Goal: Information Seeking & Learning: Check status

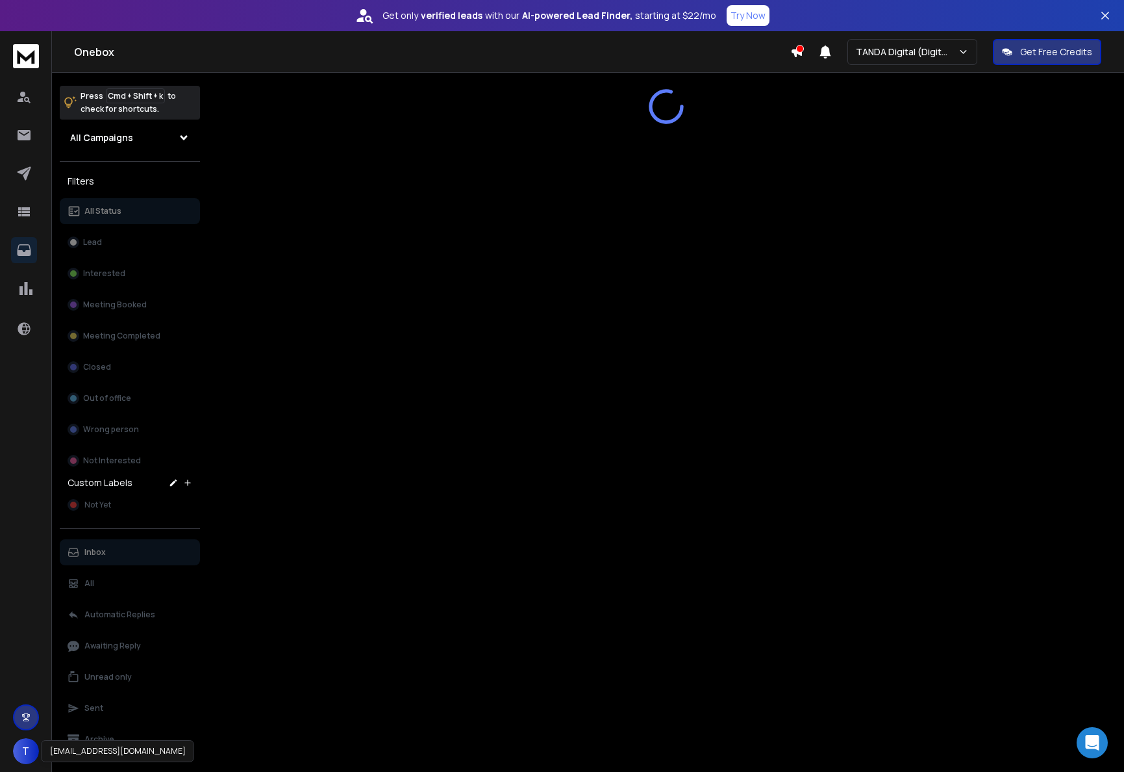
click at [28, 748] on span "T" at bounding box center [26, 751] width 26 height 26
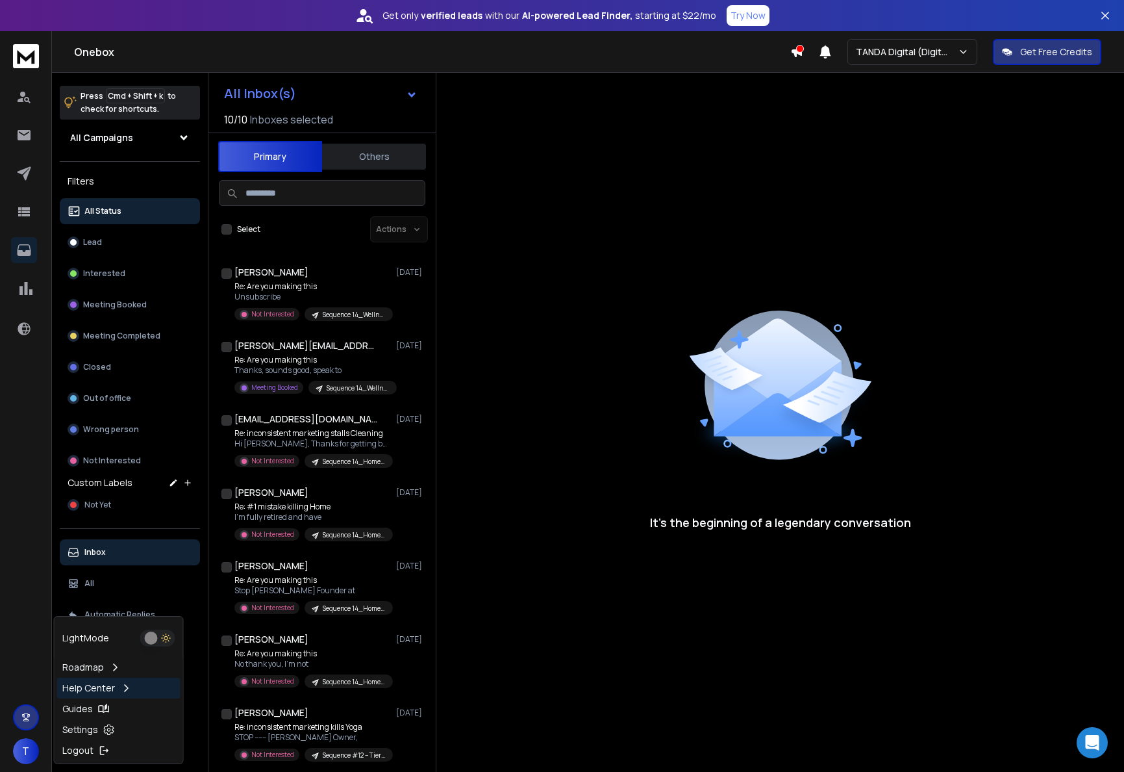
click at [14, 468] on div "T" at bounding box center [26, 404] width 52 height 746
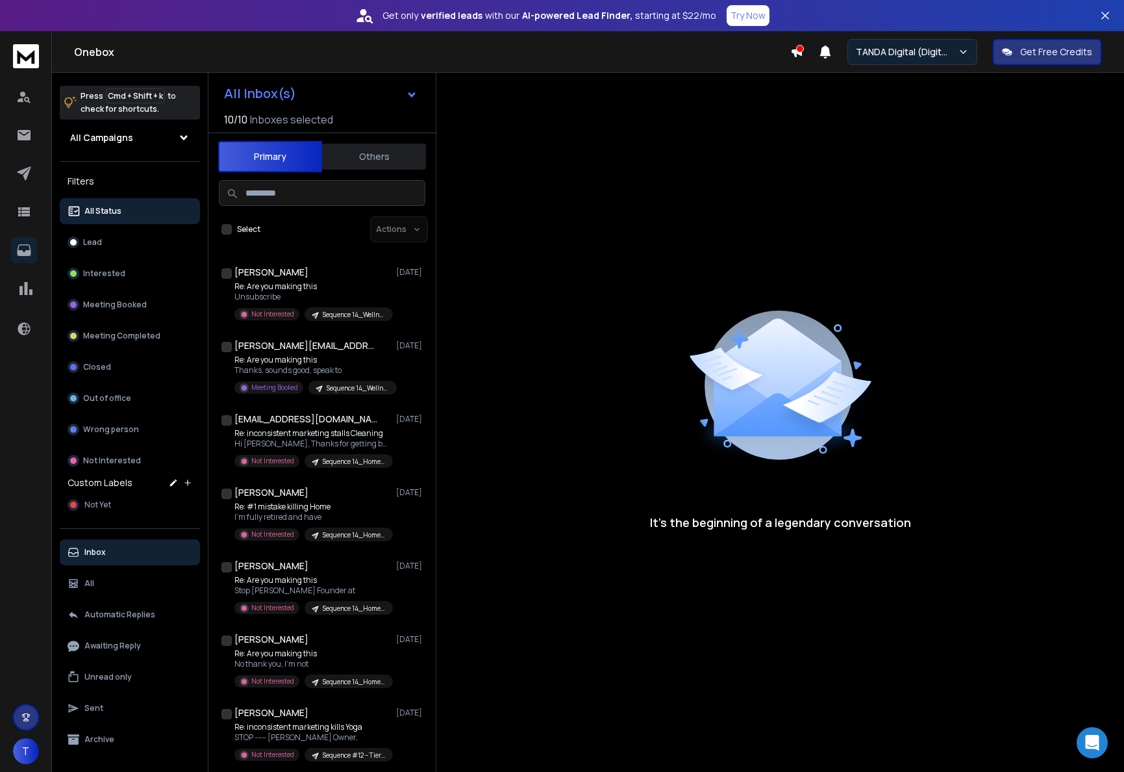
click at [946, 57] on p "TANDA Digital (Digital Sip)" at bounding box center [907, 51] width 102 height 13
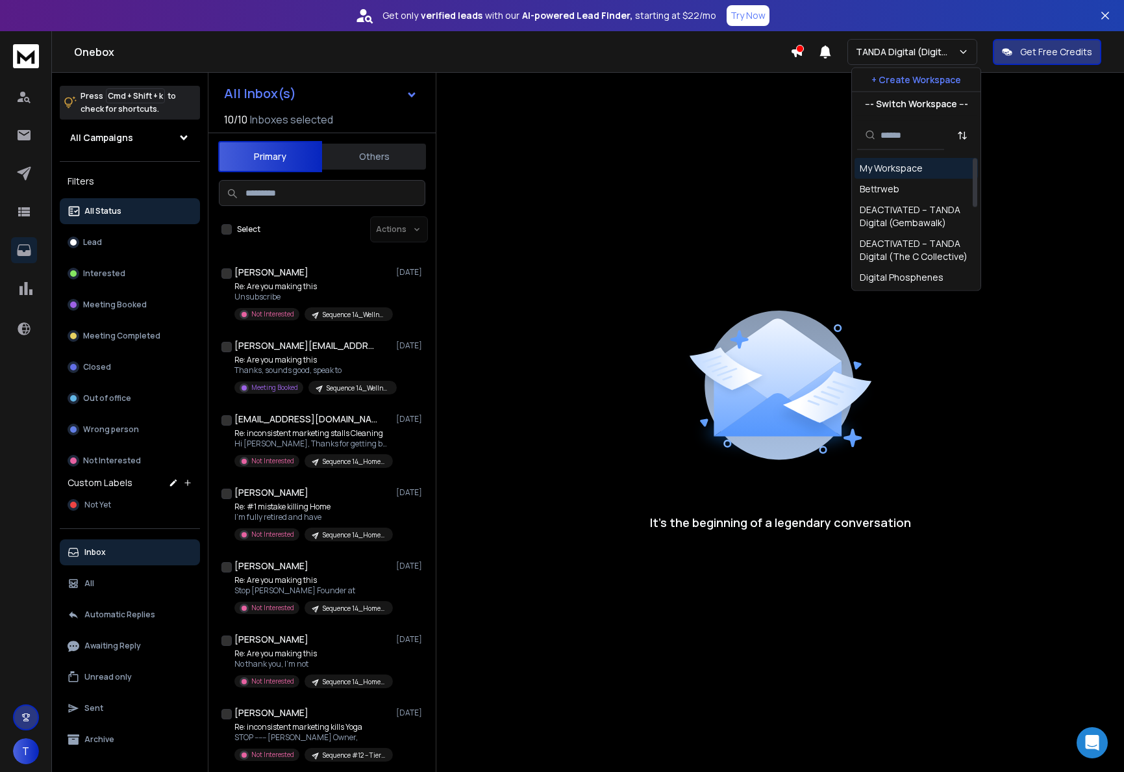
click at [909, 171] on div "My Workspace" at bounding box center [891, 168] width 63 height 13
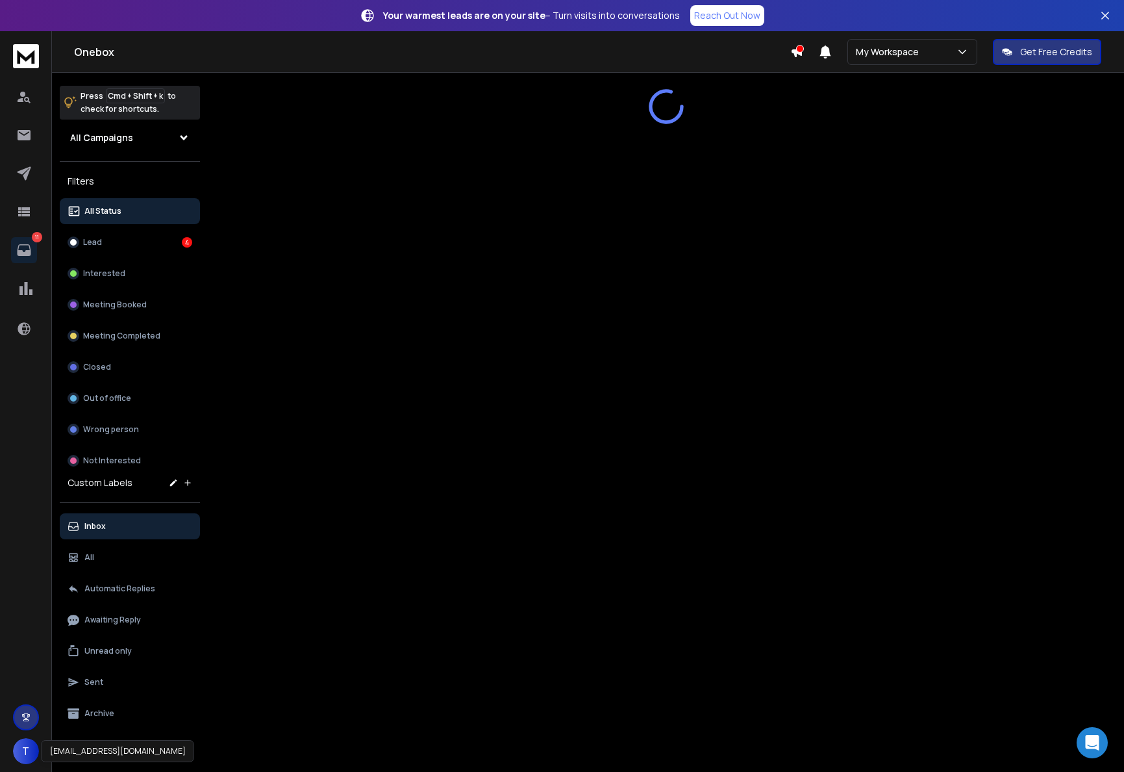
click at [21, 753] on span "T" at bounding box center [26, 751] width 26 height 26
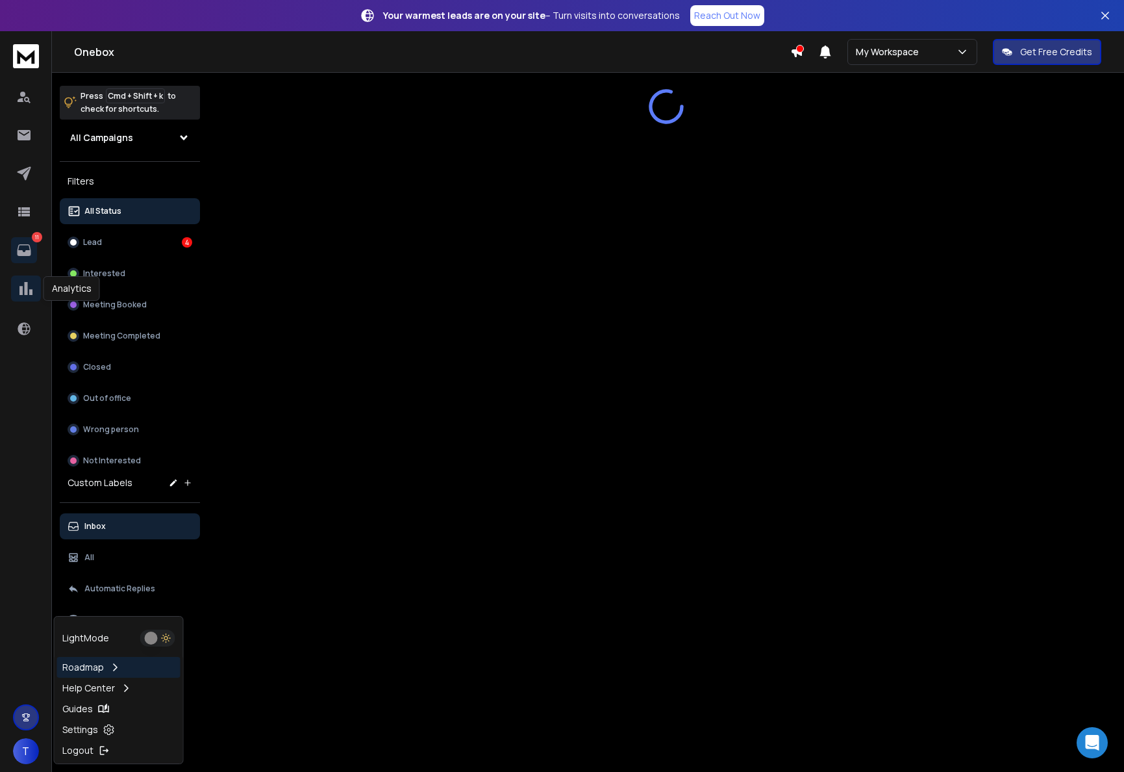
click at [25, 292] on icon at bounding box center [25, 288] width 13 height 13
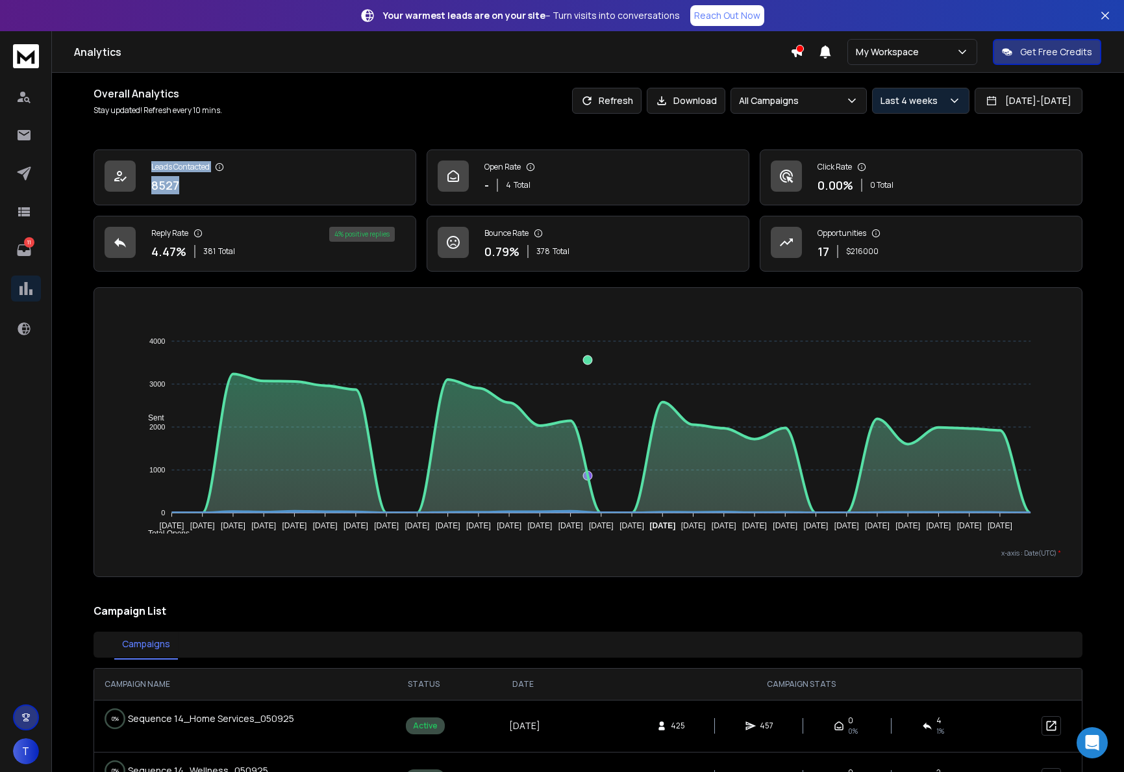
click at [897, 110] on button "Last 4 weeks" at bounding box center [920, 101] width 97 height 26
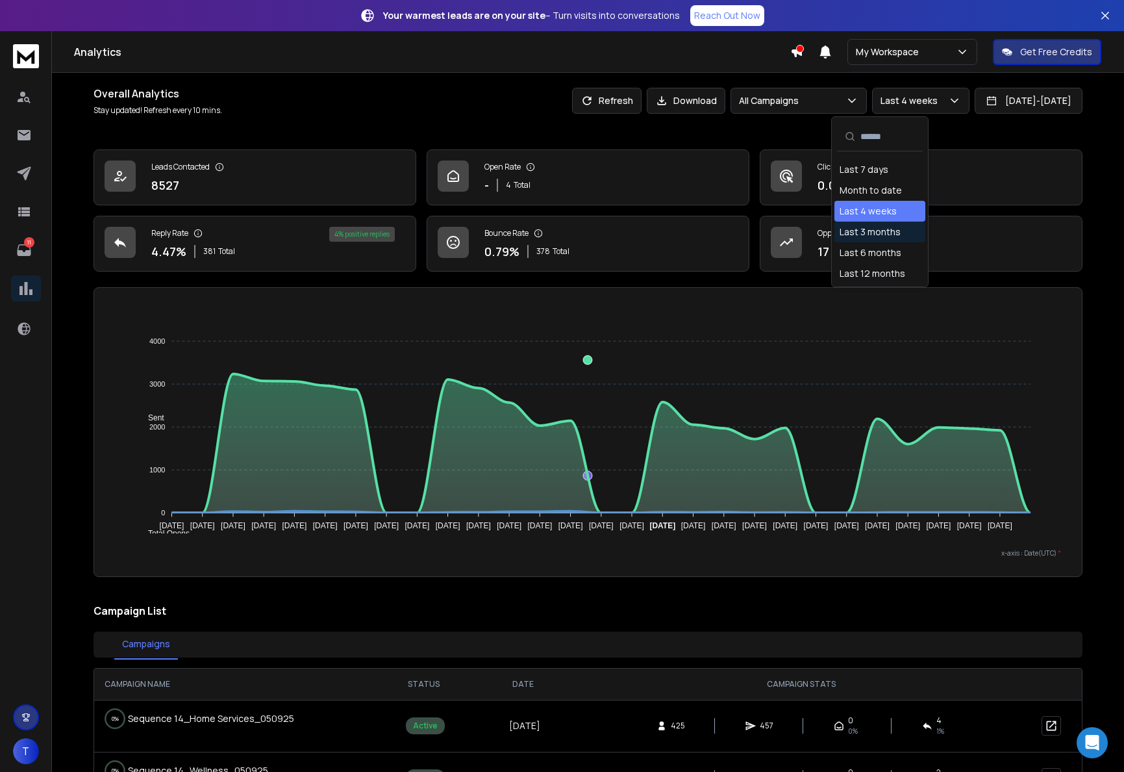
click at [888, 235] on div "Last 3 months" at bounding box center [870, 231] width 61 height 13
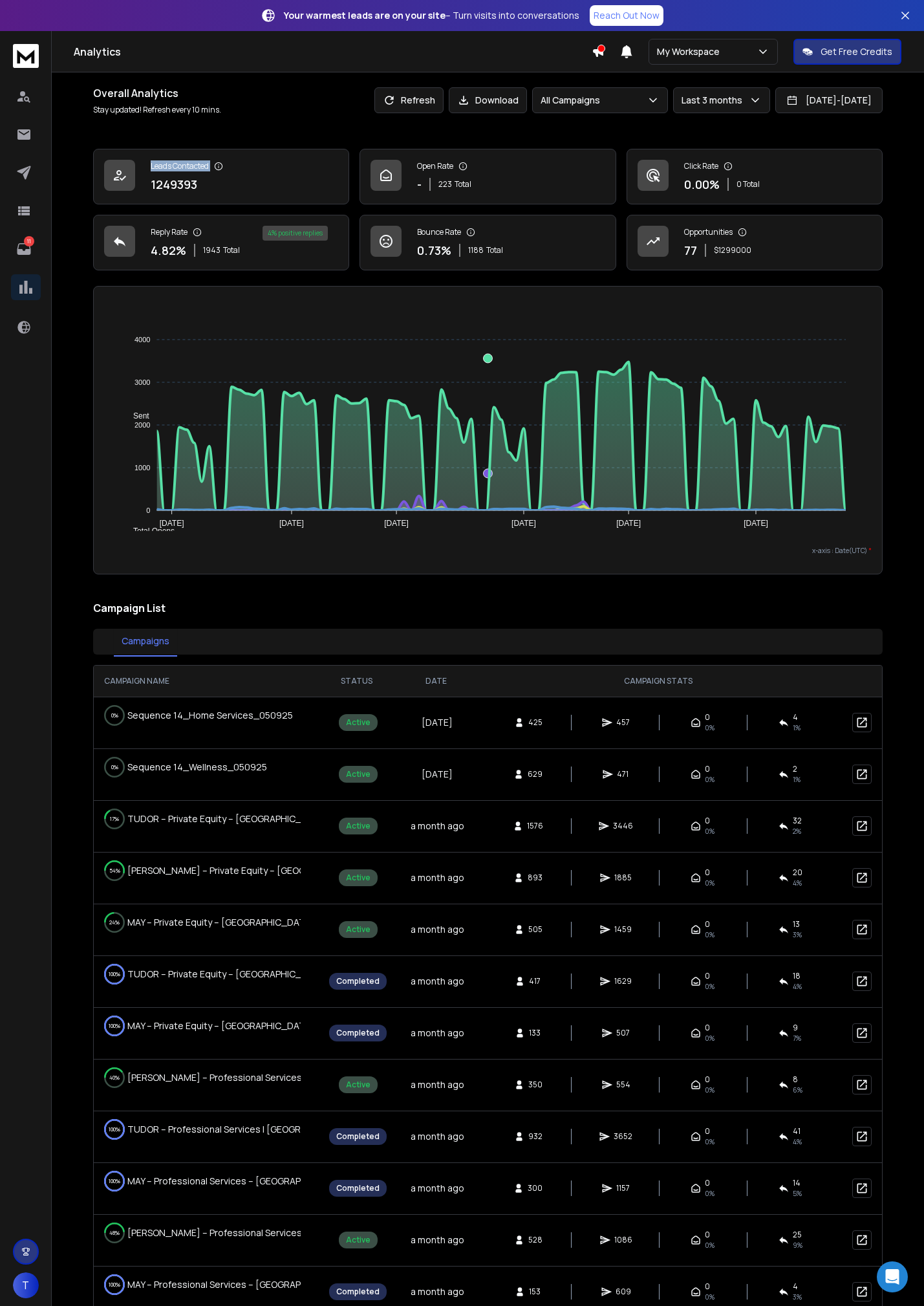
click at [689, 101] on p "Last 3 months" at bounding box center [715, 100] width 66 height 13
click at [706, 101] on p "Last 3 months" at bounding box center [715, 100] width 66 height 13
click at [672, 271] on div "Last 12 months" at bounding box center [676, 272] width 66 height 13
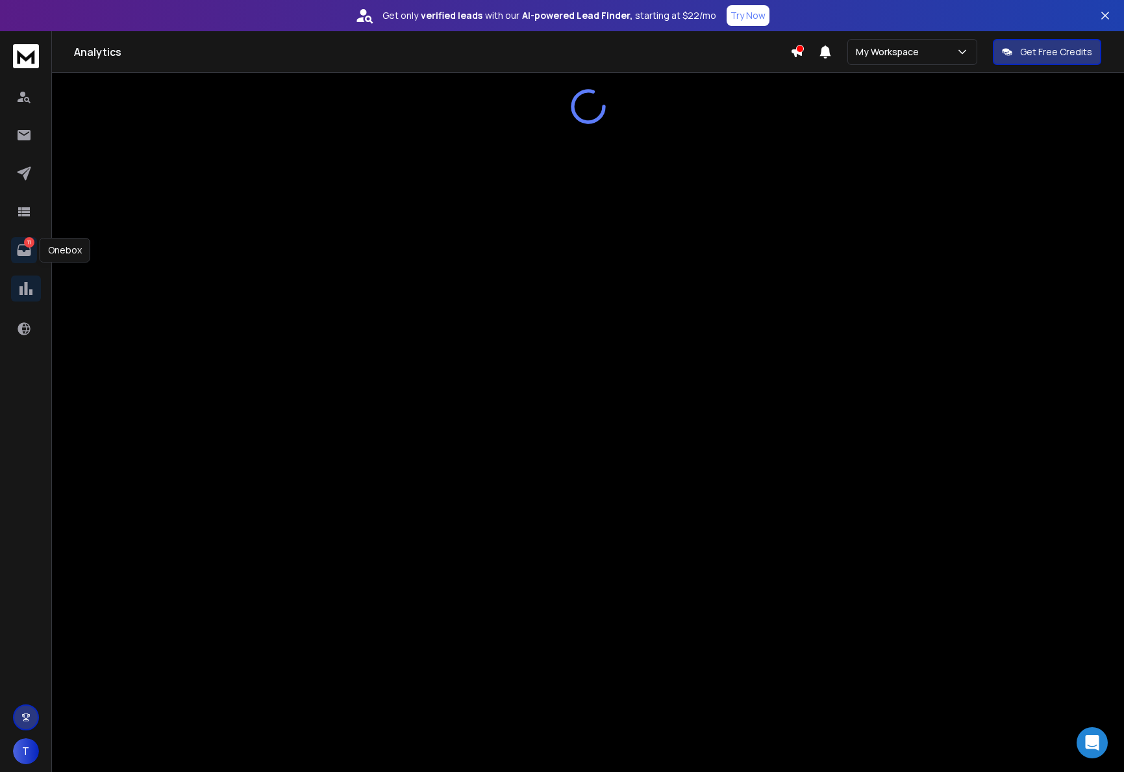
click at [31, 247] on p "11" at bounding box center [29, 242] width 10 height 10
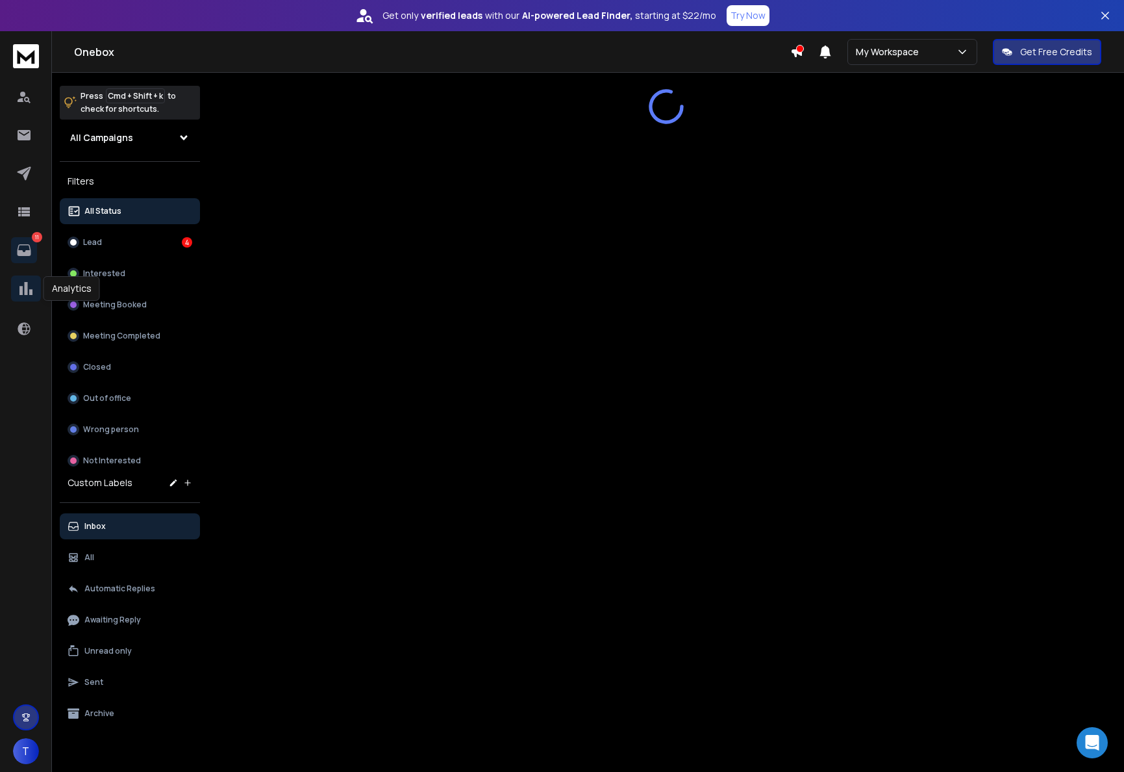
click at [27, 286] on icon at bounding box center [25, 288] width 13 height 13
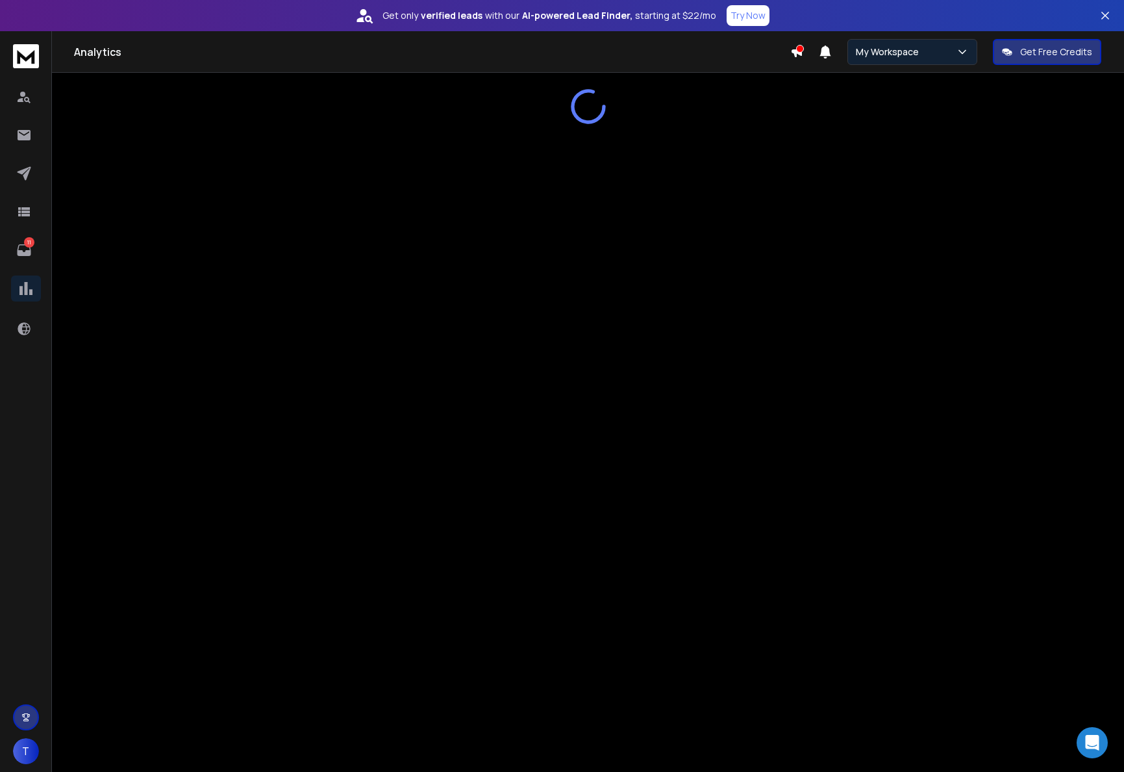
click at [902, 54] on p "My Workspace" at bounding box center [890, 51] width 68 height 13
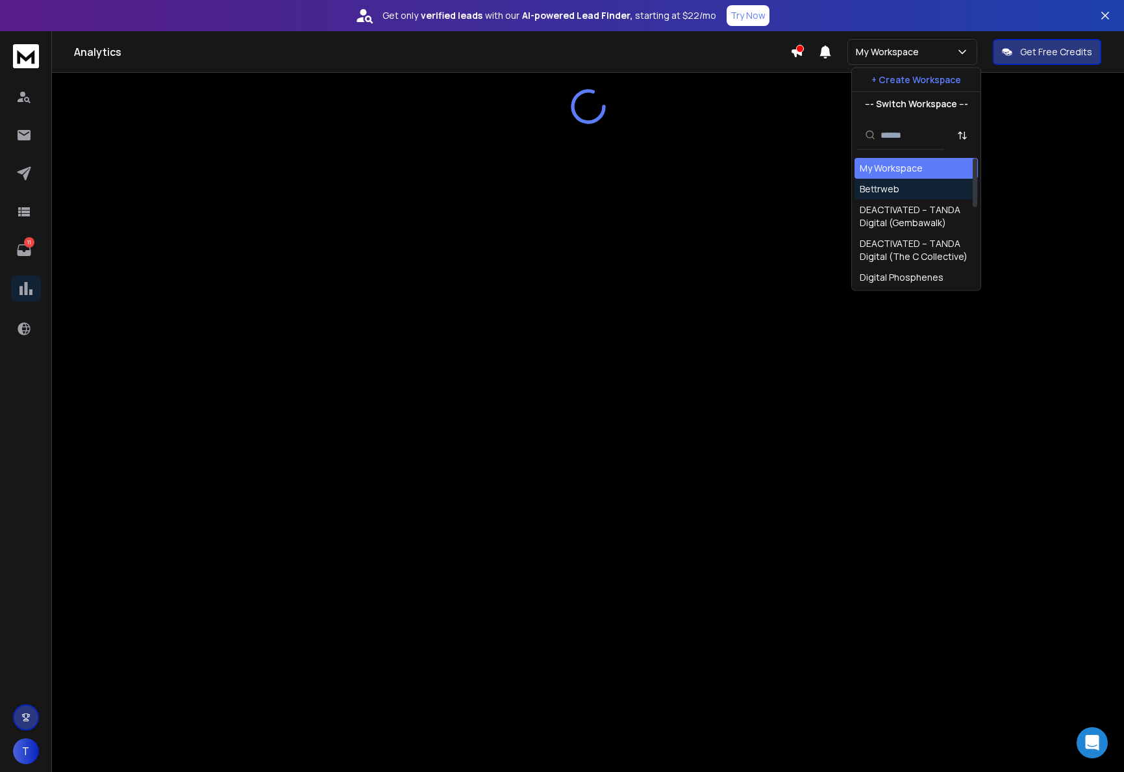
click at [903, 184] on div "Bettrweb" at bounding box center [916, 189] width 123 height 21
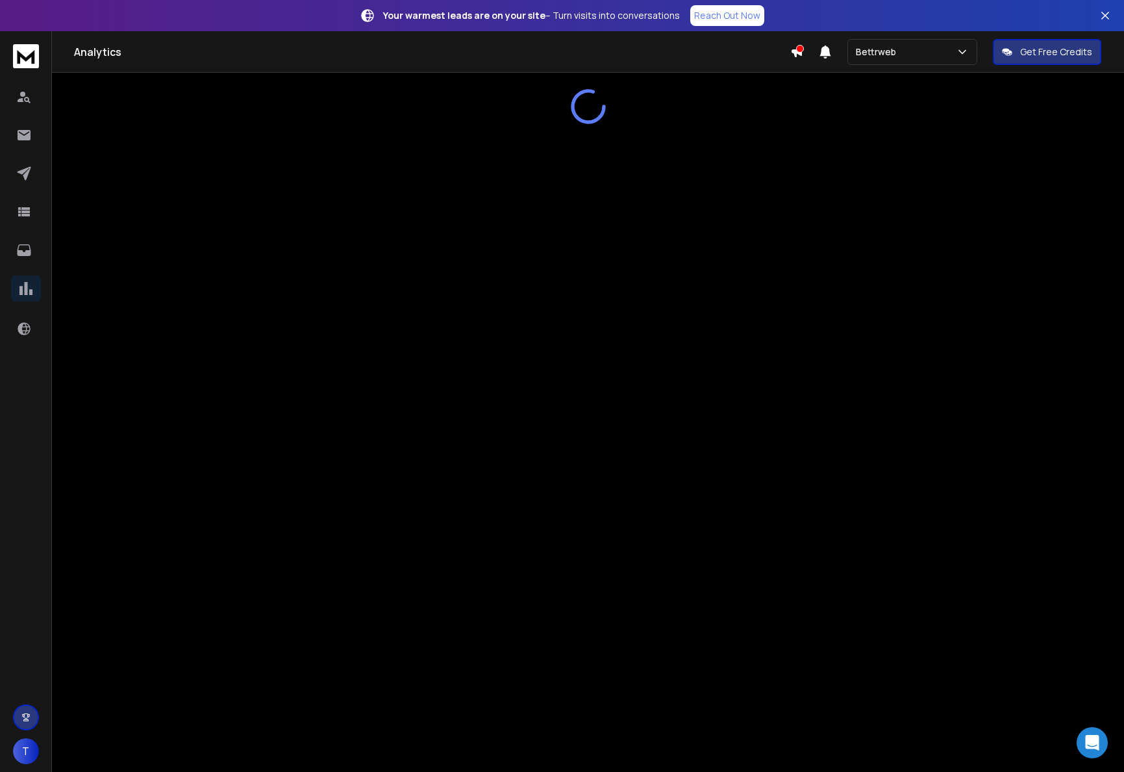
click at [1107, 22] on div at bounding box center [1106, 15] width 12 height 31
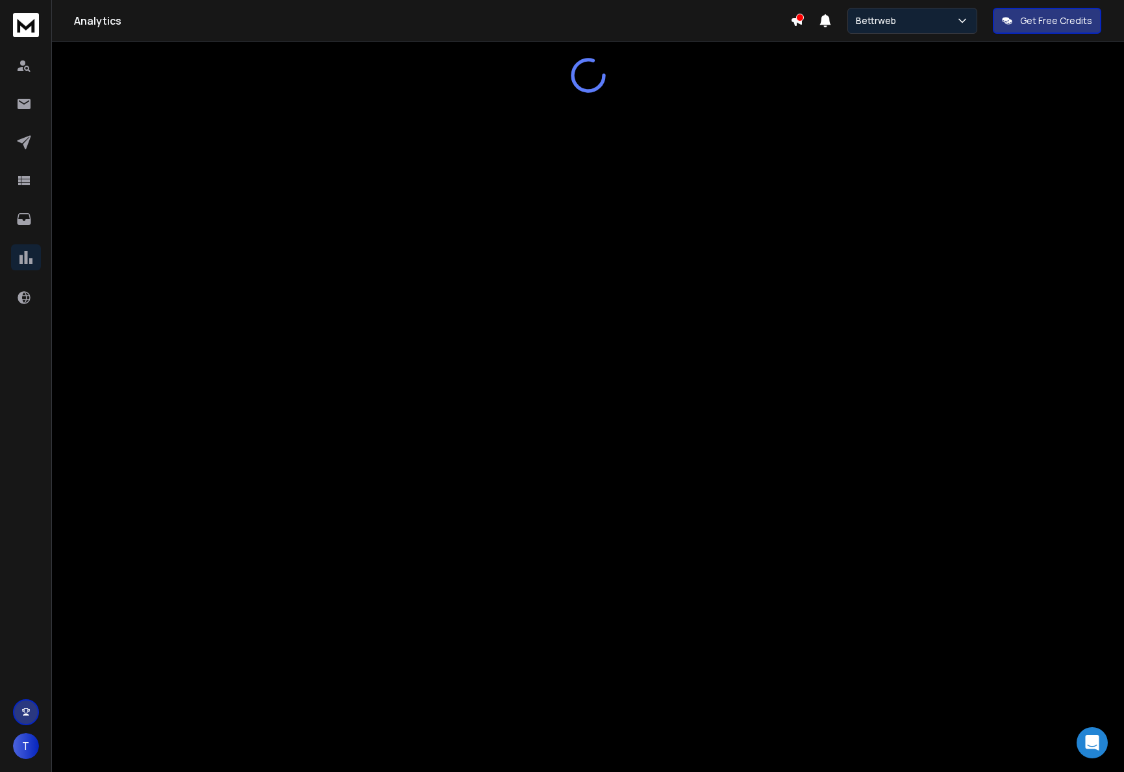
click at [914, 29] on button "Bettrweb" at bounding box center [913, 21] width 130 height 26
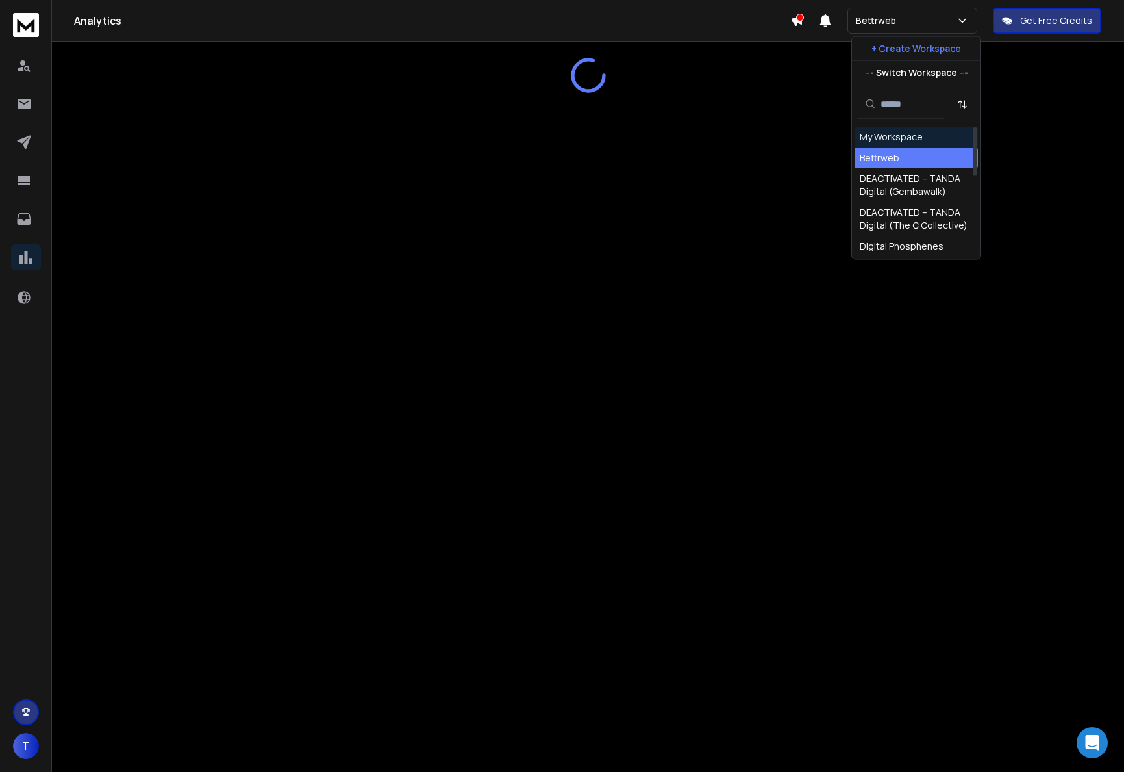
click at [911, 129] on div "My Workspace" at bounding box center [916, 137] width 123 height 21
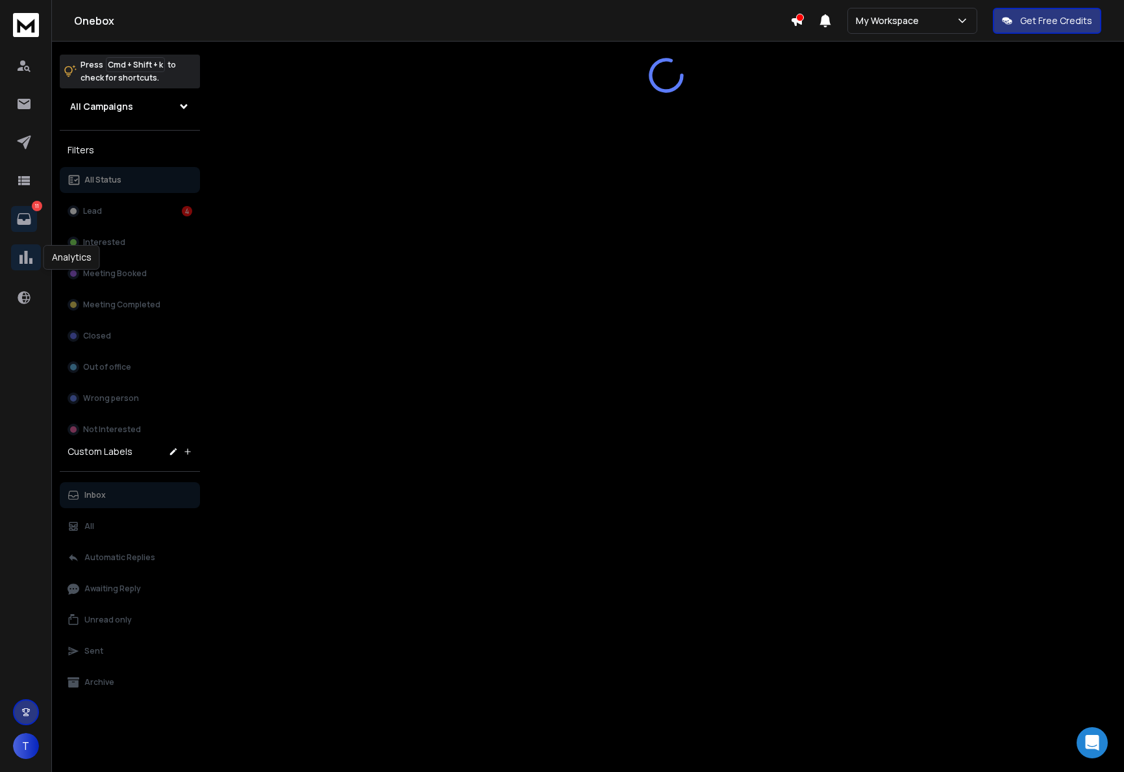
click at [25, 261] on icon at bounding box center [25, 257] width 13 height 13
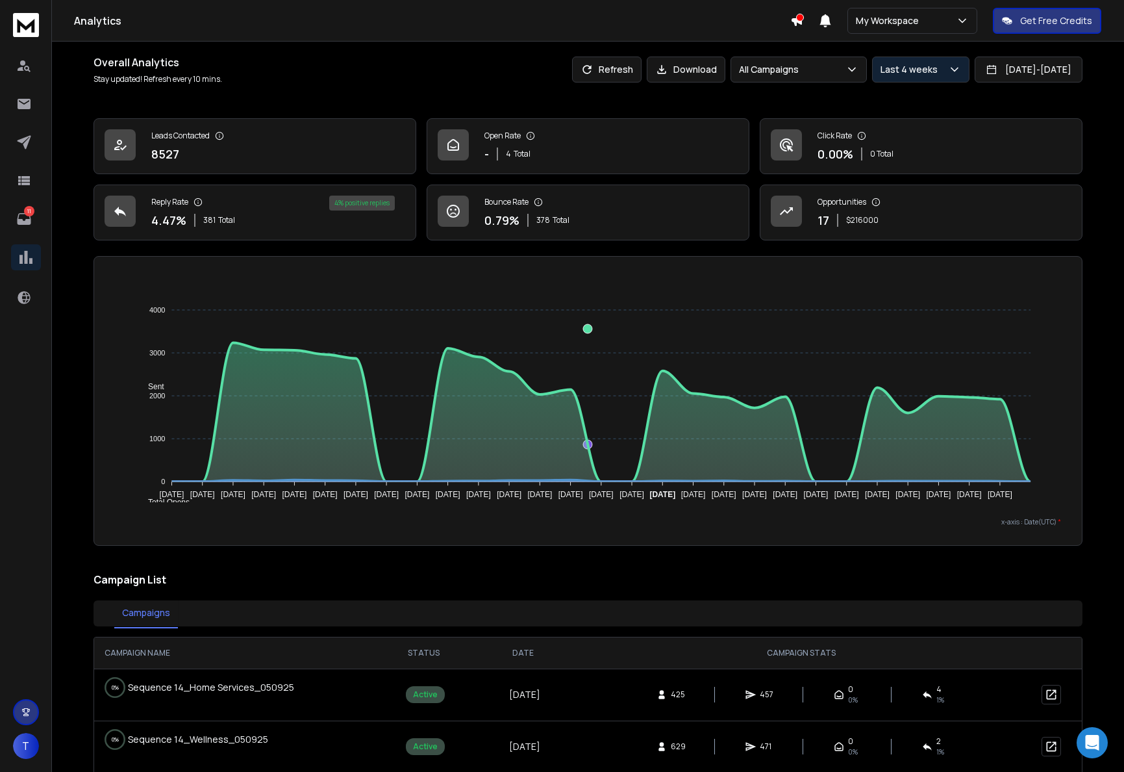
click at [924, 57] on button "Last 4 weeks" at bounding box center [920, 70] width 97 height 26
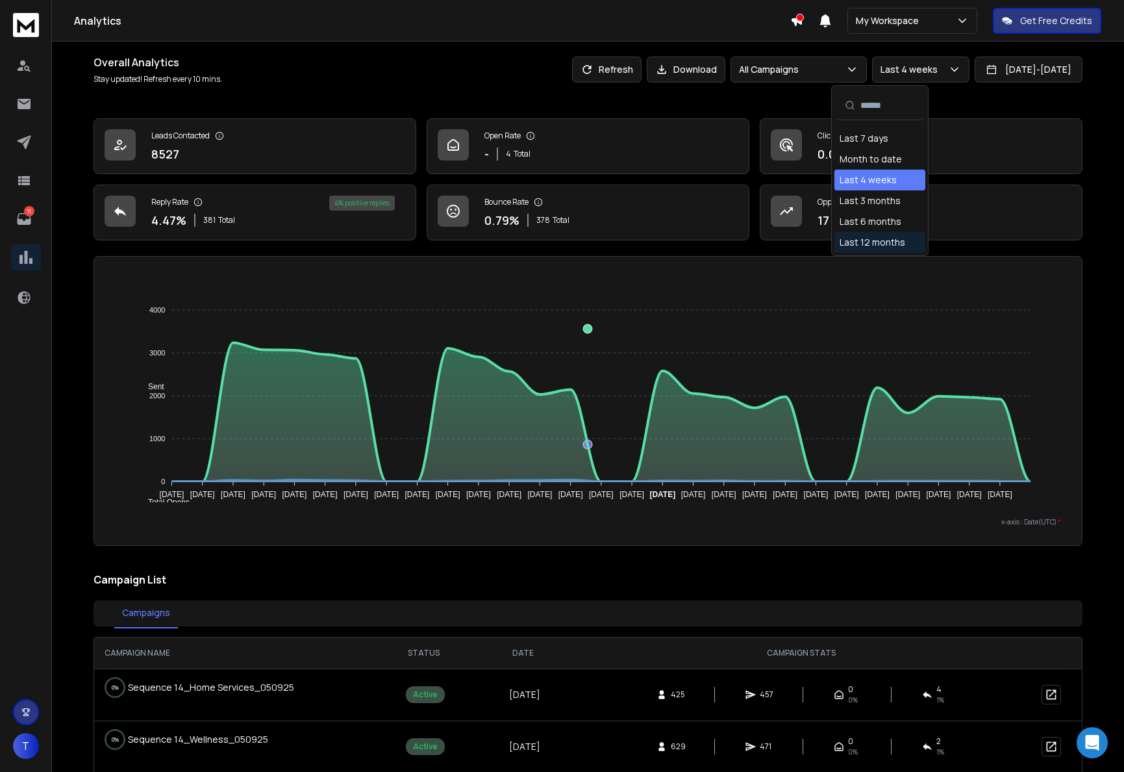
click at [874, 236] on div "Last 12 months" at bounding box center [873, 242] width 66 height 13
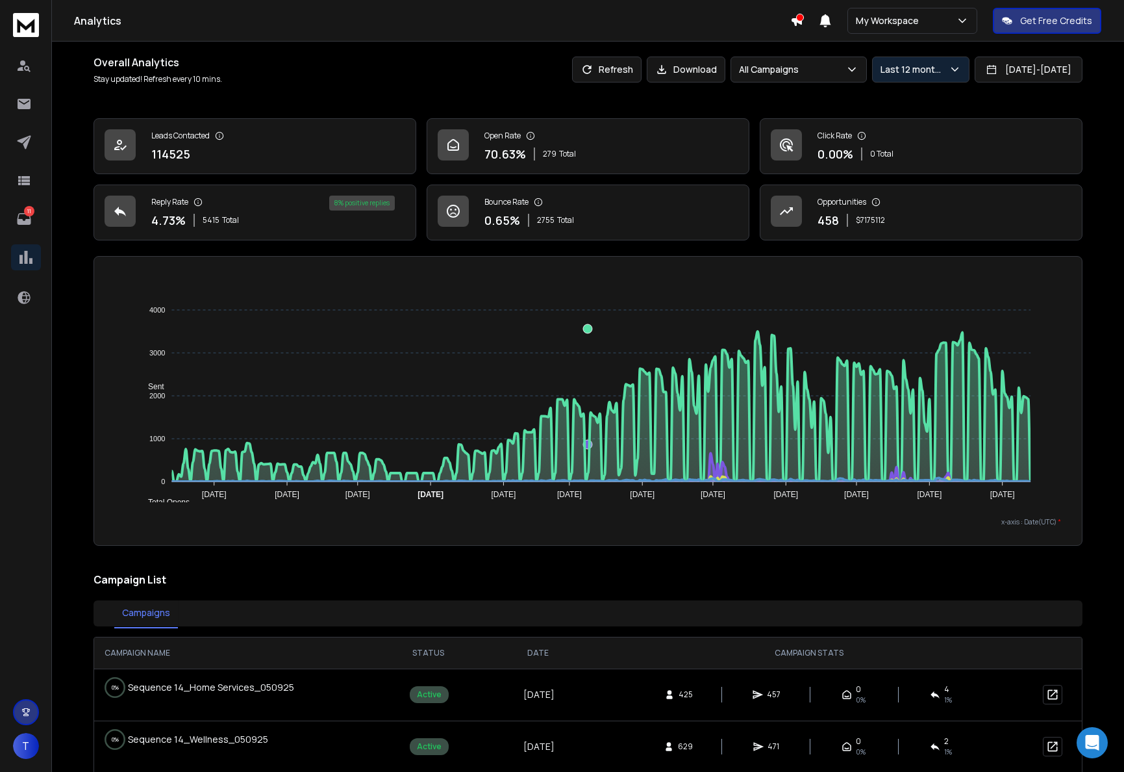
click at [881, 68] on p "Last 12 months" at bounding box center [915, 69] width 68 height 13
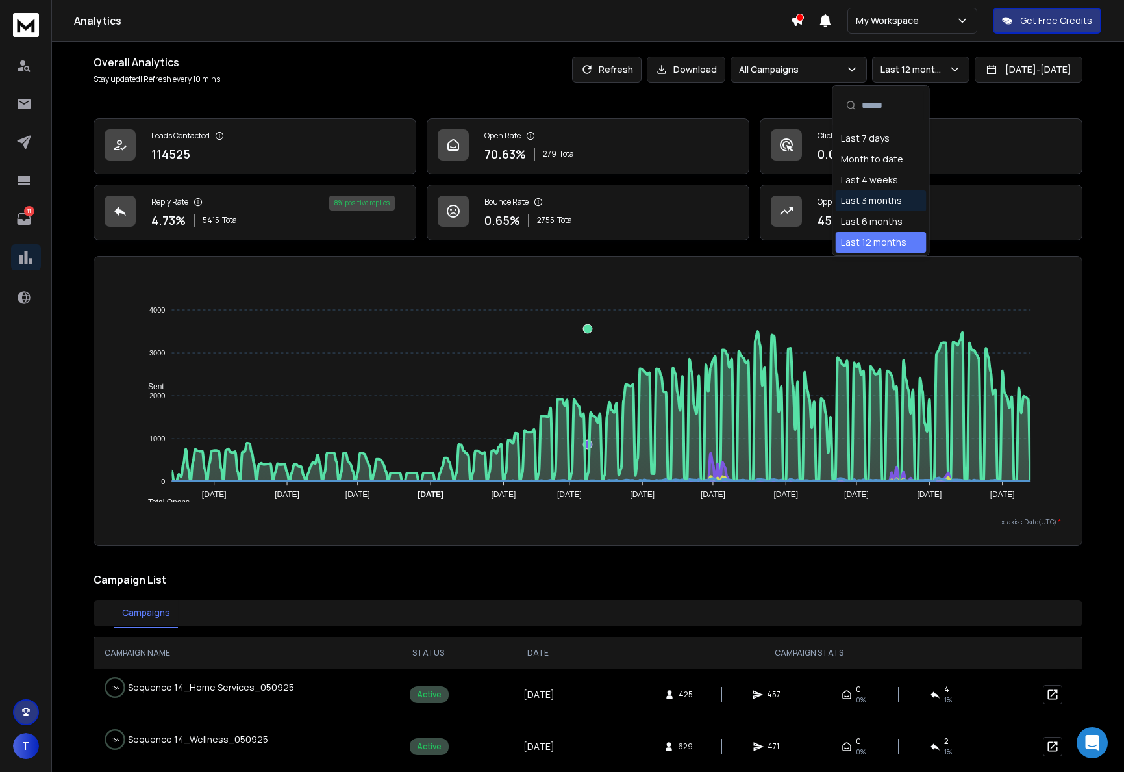
click at [877, 203] on div "Last 3 months" at bounding box center [871, 200] width 61 height 13
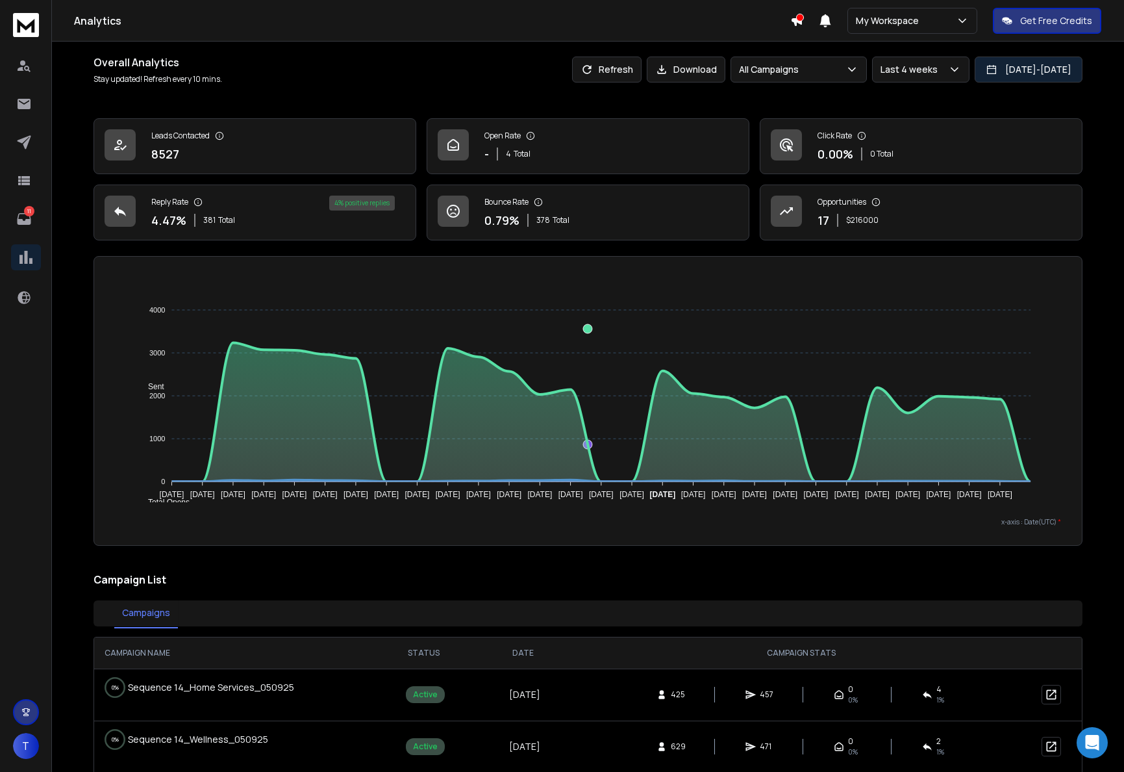
click at [1050, 65] on button "16 Aug 2025 - 13 Sep 2025" at bounding box center [1029, 70] width 108 height 26
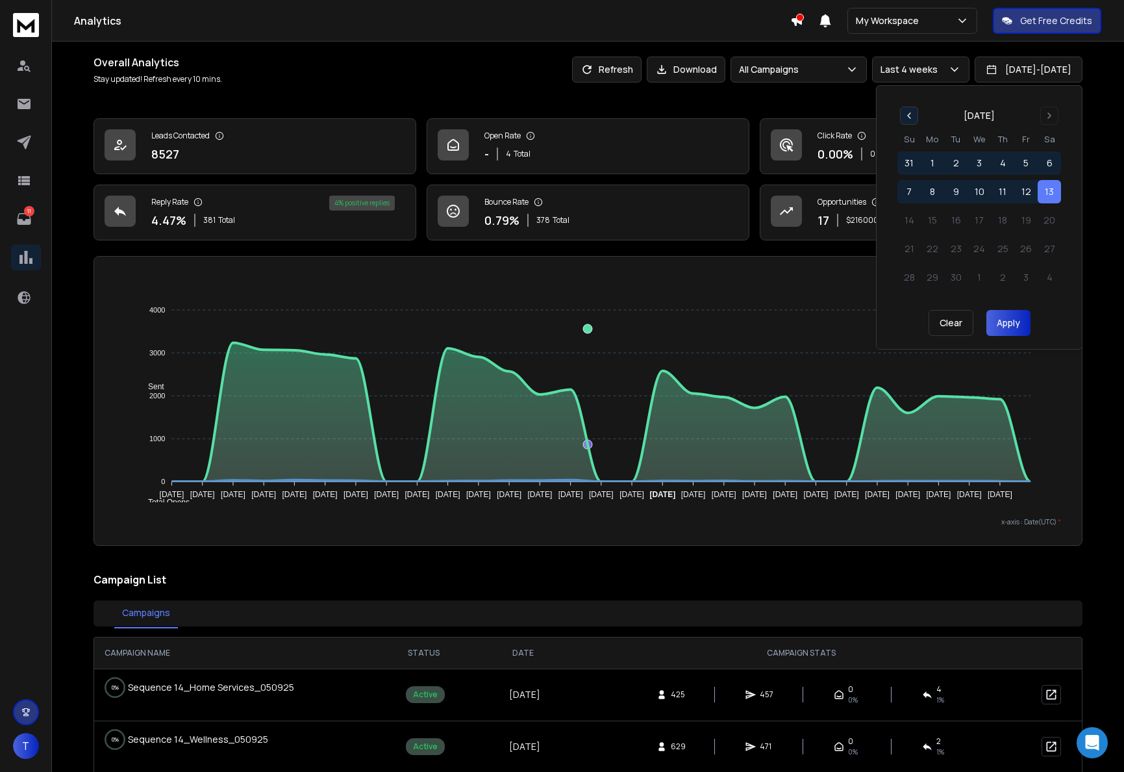
click at [907, 114] on icon "Go to previous month" at bounding box center [909, 115] width 10 height 10
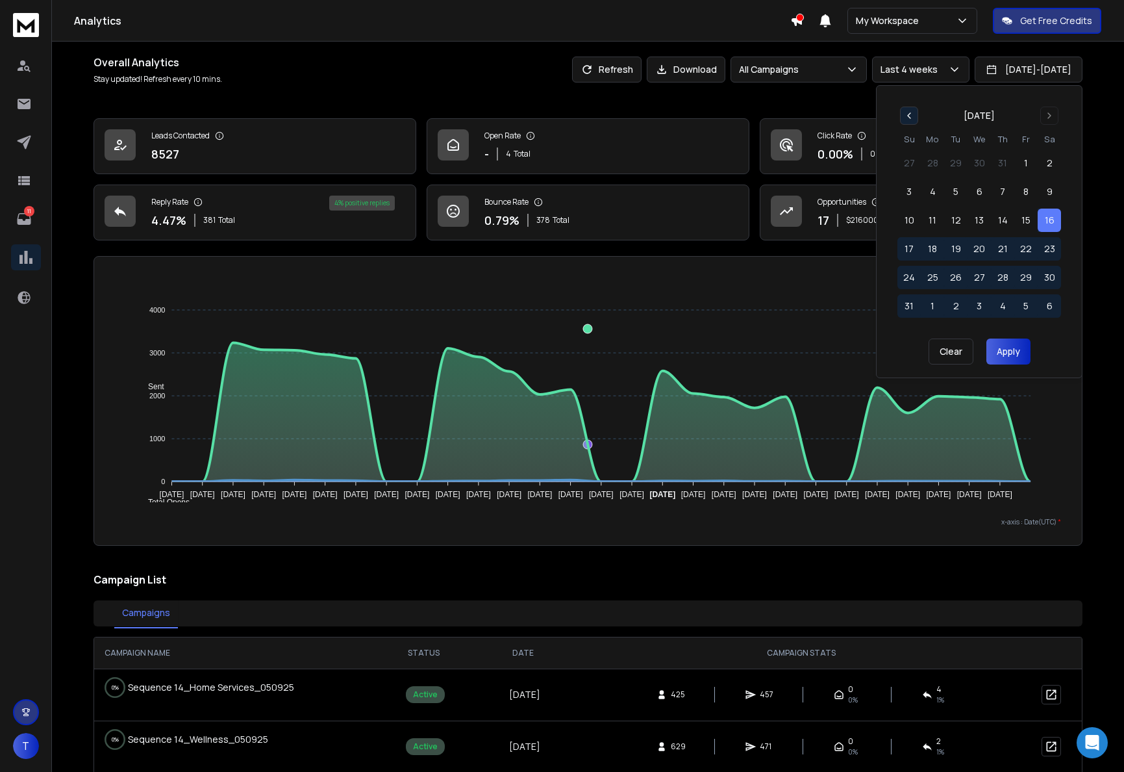
click at [907, 114] on icon "Go to previous month" at bounding box center [909, 115] width 10 height 10
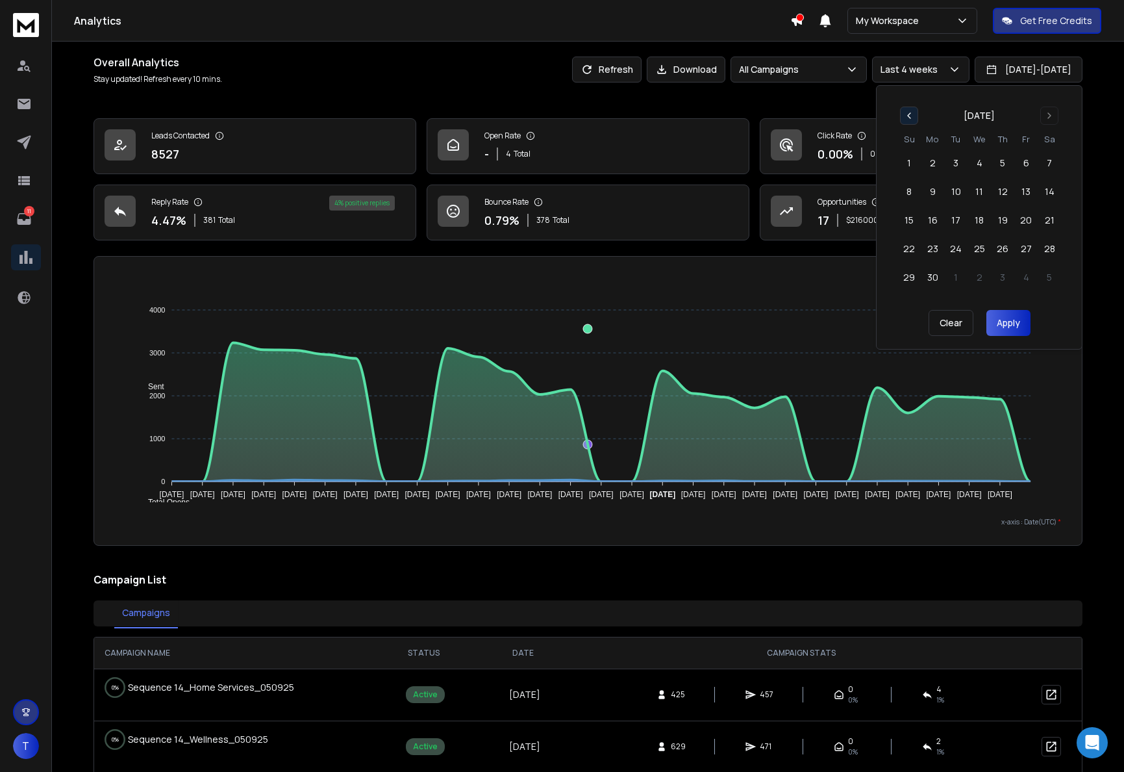
click at [907, 113] on icon "Go to previous month" at bounding box center [909, 115] width 10 height 10
click at [955, 158] on button "1" at bounding box center [955, 162] width 23 height 23
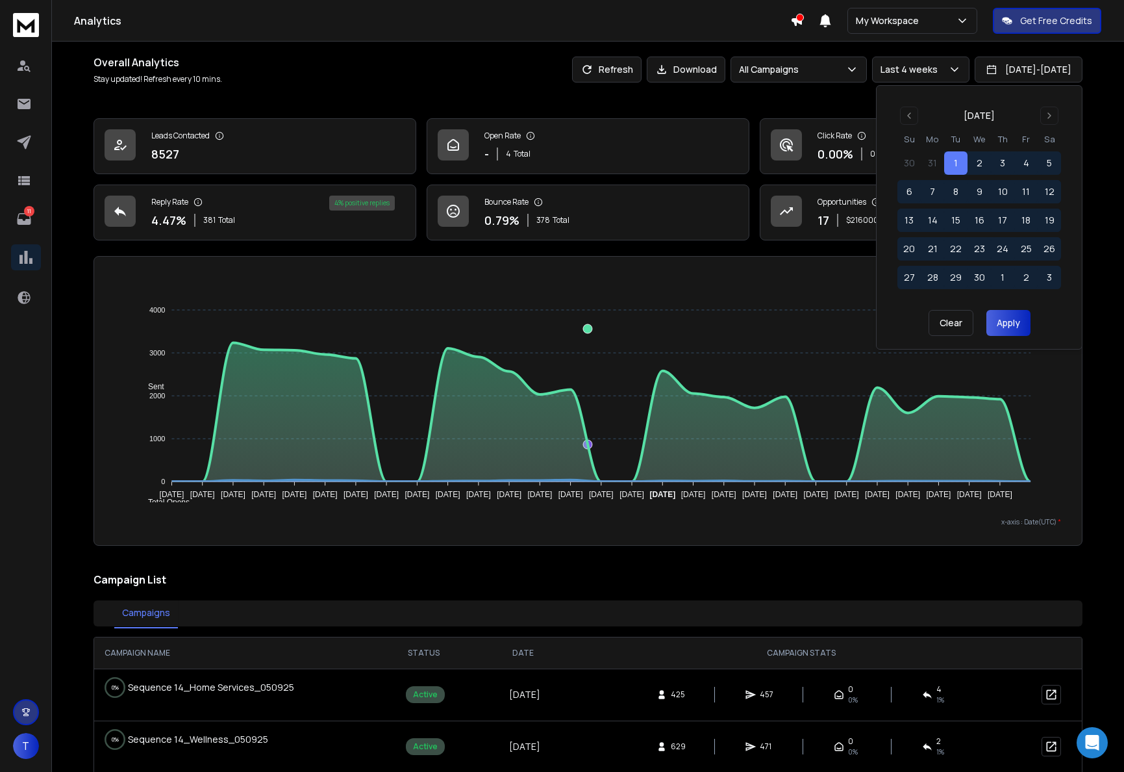
click at [987, 290] on div "April 2025 Su Mo Tu We Th Fr Sa 30 31 1 2 3 4 5 6 7 8 9 10 11 12 13 14 15 16 17…" at bounding box center [979, 198] width 179 height 198
click at [985, 284] on button "30" at bounding box center [979, 277] width 23 height 23
click at [1006, 312] on button "Apply" at bounding box center [1009, 323] width 44 height 26
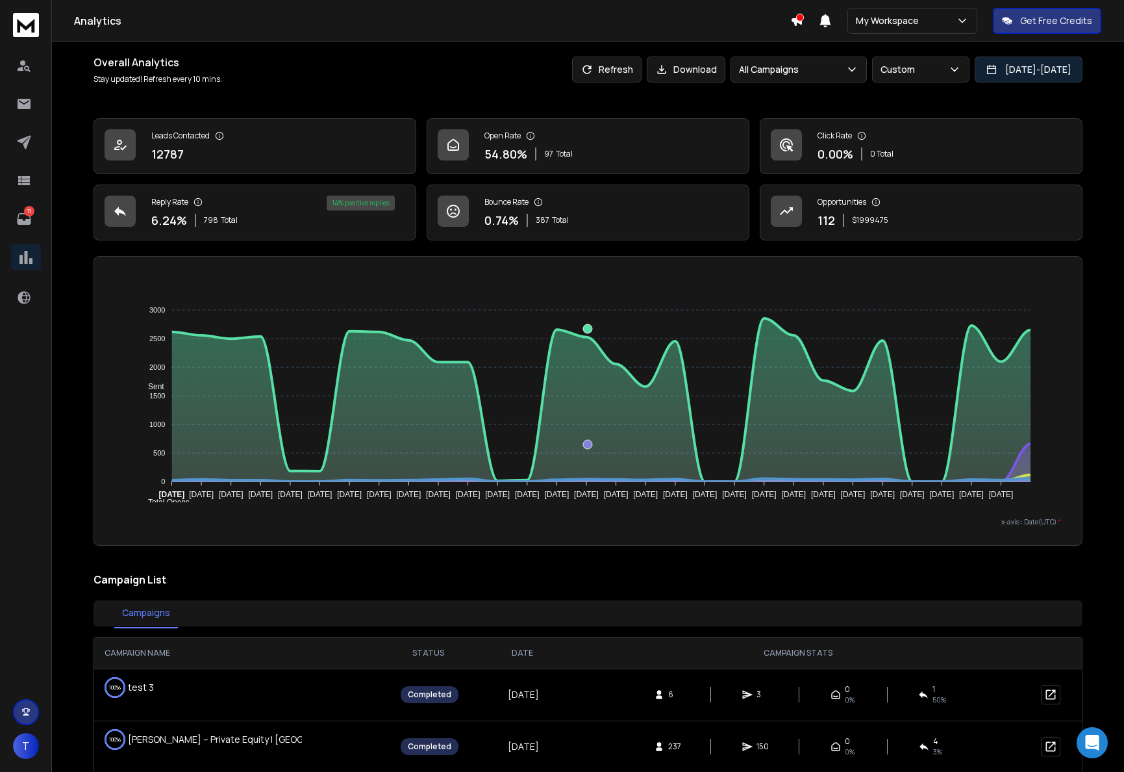
click at [983, 73] on button "01 Apr 2025 - 30 Apr 2025" at bounding box center [1029, 70] width 108 height 26
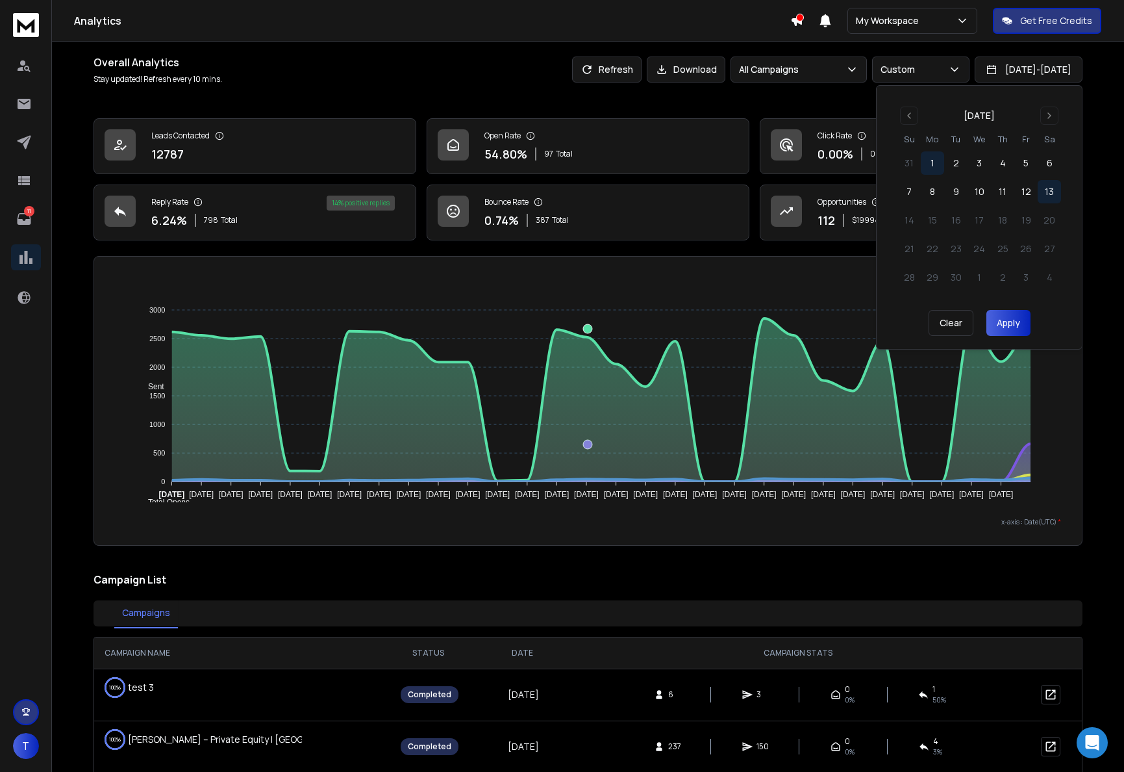
click at [937, 165] on button "1" at bounding box center [932, 162] width 23 height 23
click at [1051, 164] on button "6" at bounding box center [1049, 162] width 23 height 23
click at [907, 120] on icon "Go to previous month" at bounding box center [909, 115] width 10 height 10
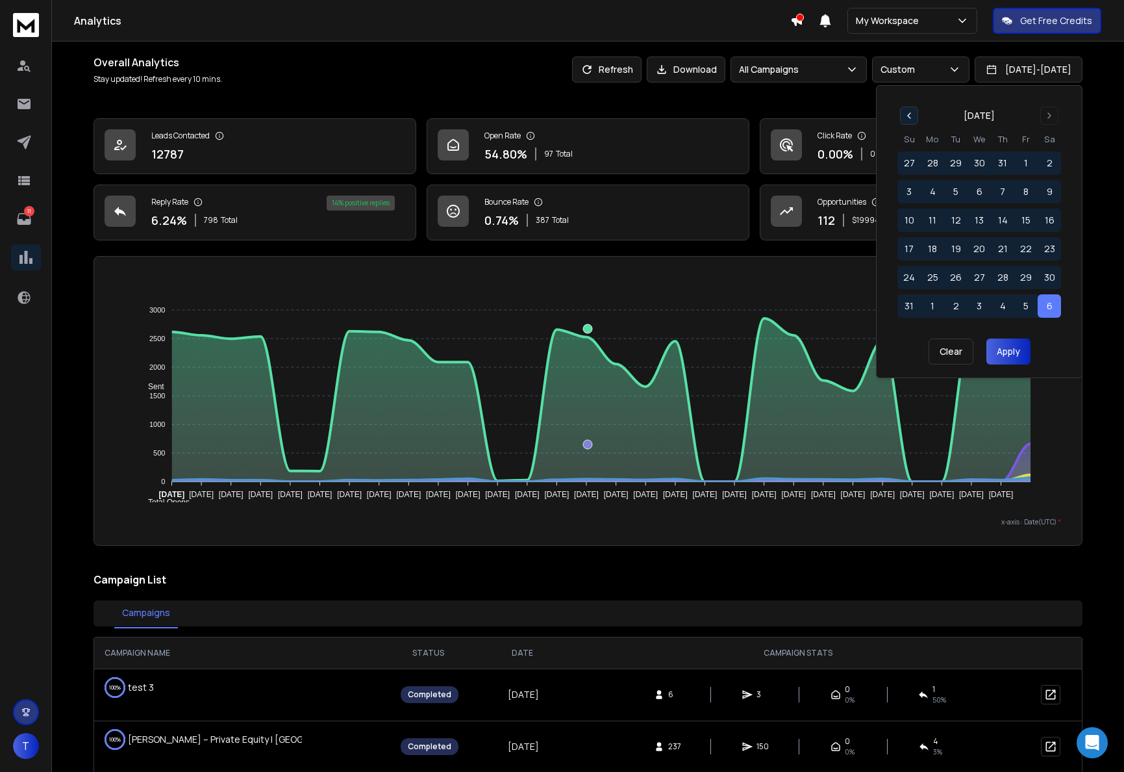
click at [907, 120] on icon "Go to previous month" at bounding box center [909, 115] width 10 height 10
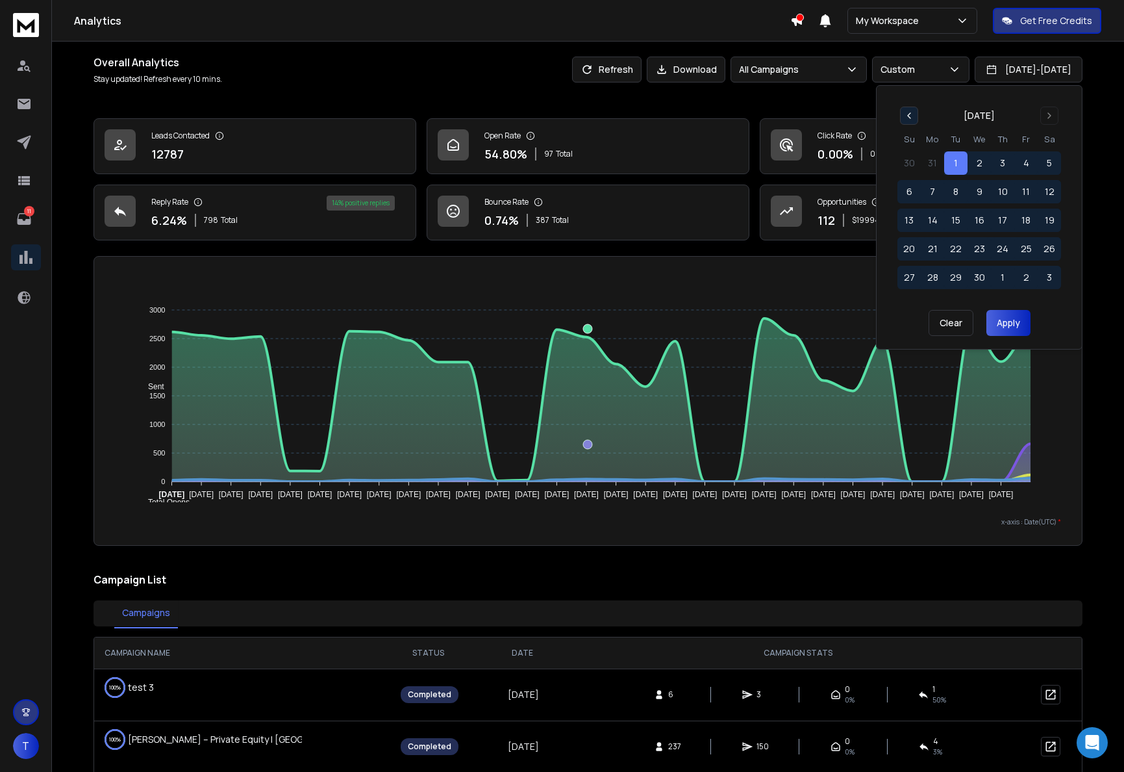
click at [907, 120] on icon "Go to previous month" at bounding box center [909, 115] width 10 height 10
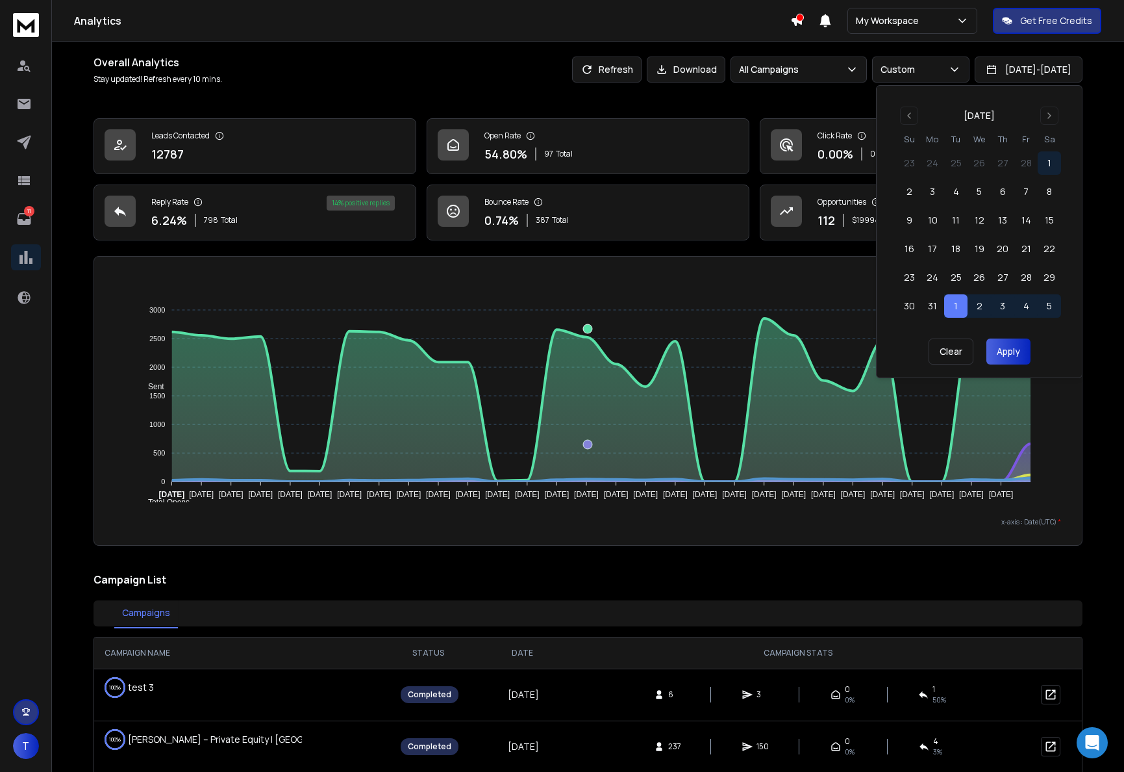
click at [1050, 162] on button "1" at bounding box center [1049, 162] width 23 height 23
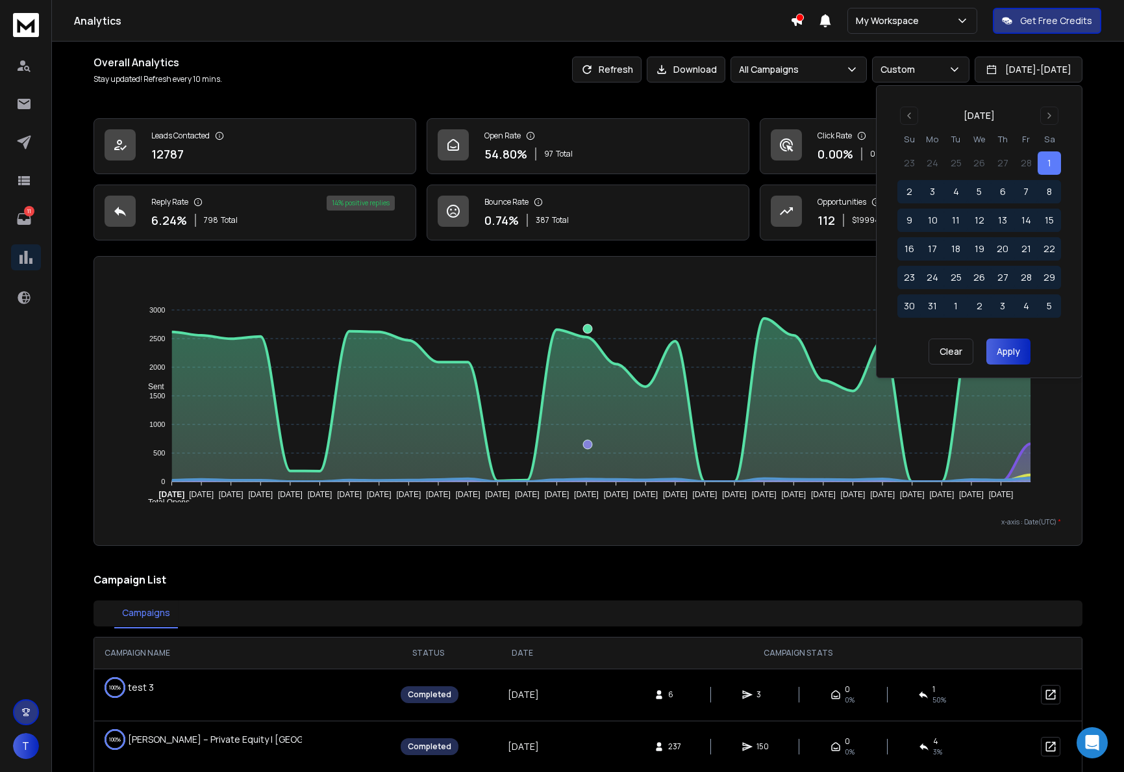
click at [1048, 164] on button "1" at bounding box center [1049, 162] width 23 height 23
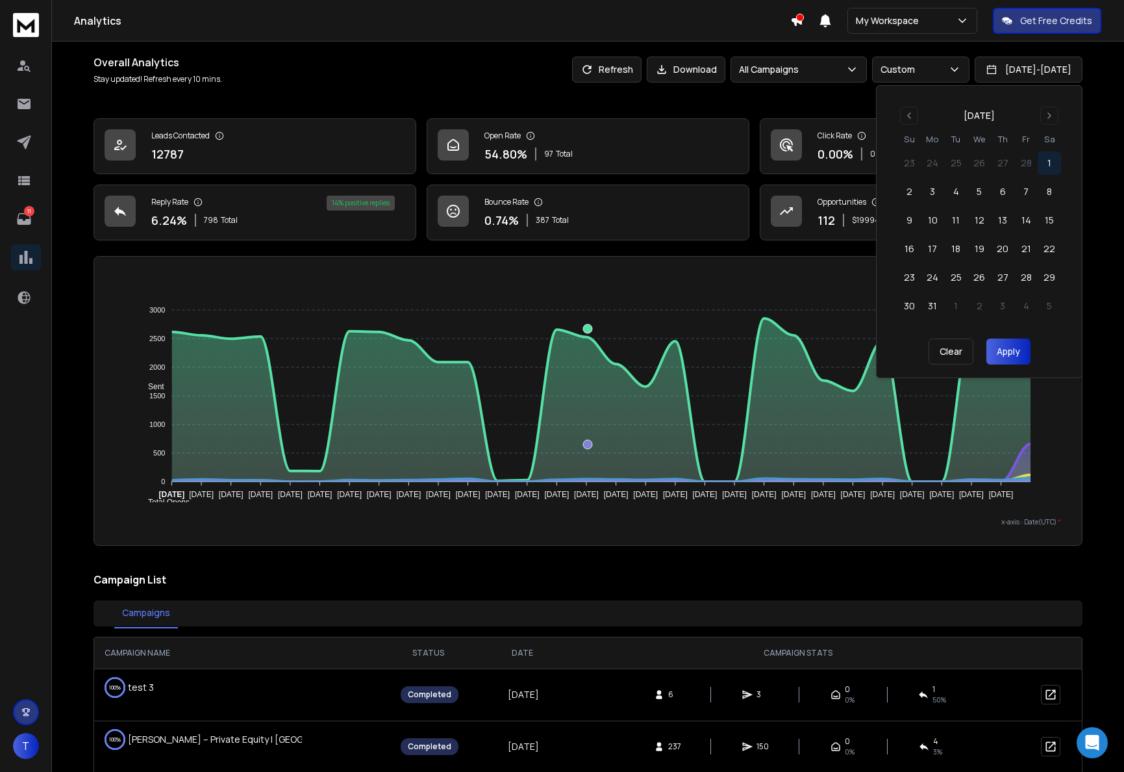
click at [1047, 164] on button "1" at bounding box center [1049, 162] width 23 height 23
click at [1033, 194] on button "7" at bounding box center [1026, 191] width 23 height 23
click at [1013, 351] on button "Apply" at bounding box center [1009, 351] width 44 height 26
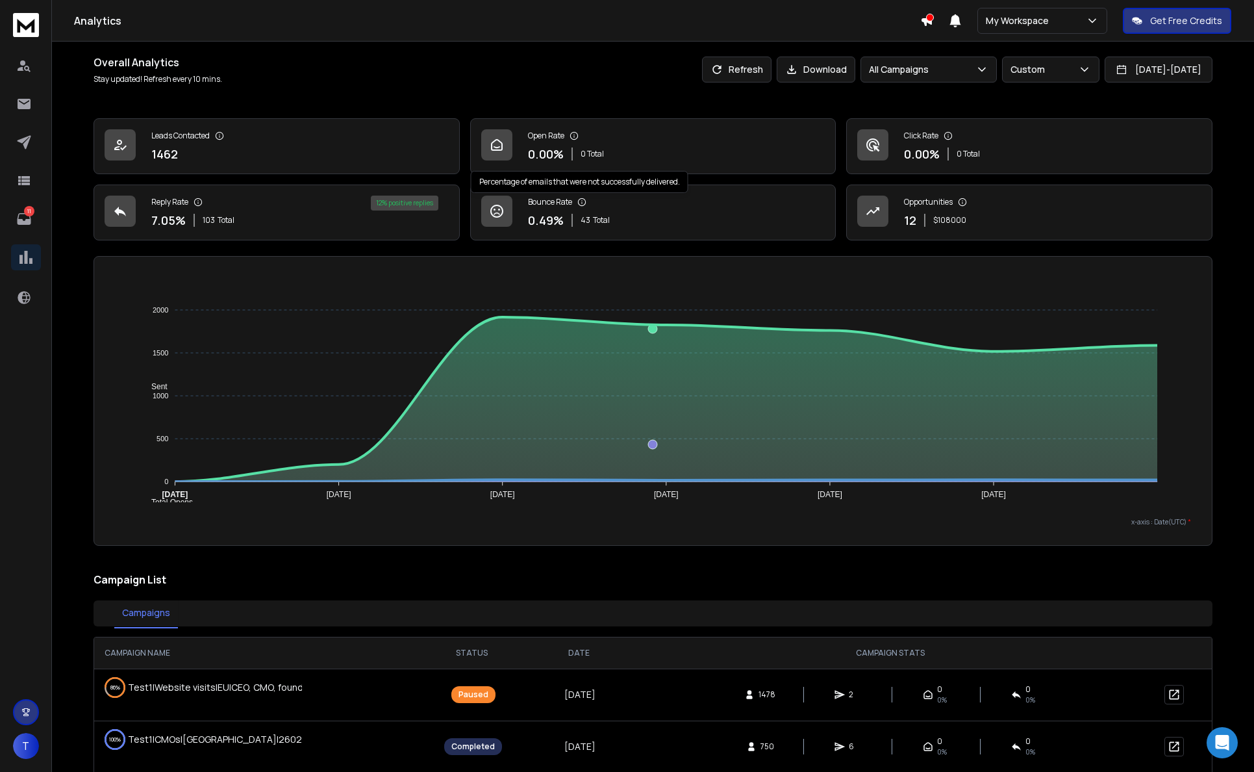
click at [583, 200] on icon at bounding box center [581, 201] width 9 height 9
